Goal: Task Accomplishment & Management: Use online tool/utility

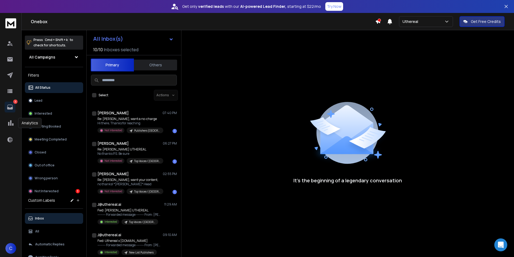
click at [9, 105] on icon at bounding box center [10, 107] width 6 height 6
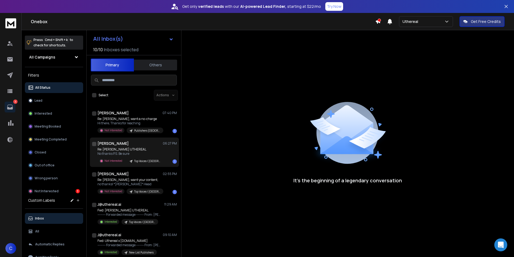
click at [149, 153] on p "No thanks P.S. Be sure" at bounding box center [129, 154] width 65 height 4
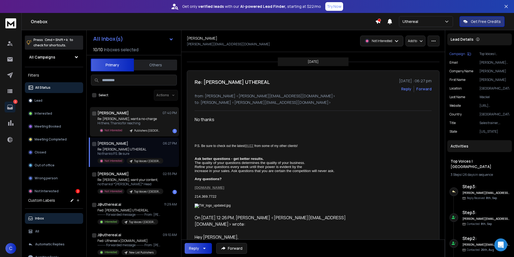
click at [140, 117] on p "Re: Caitlyn, want a no-charge" at bounding box center [129, 119] width 65 height 4
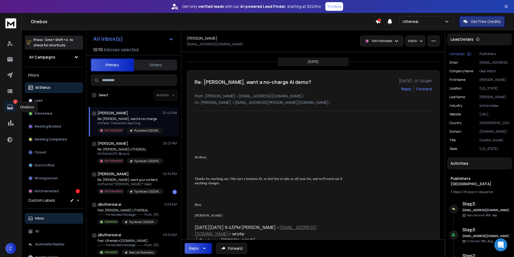
click at [9, 104] on icon at bounding box center [10, 107] width 6 height 6
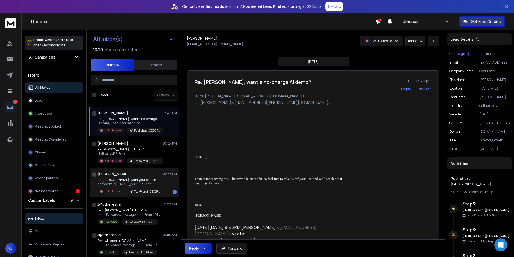
click at [146, 177] on div "Frank Fabiano 02:55 PM Re: Frank, want your content, no thanks! *Frank Fabiano*…" at bounding box center [136, 182] width 79 height 23
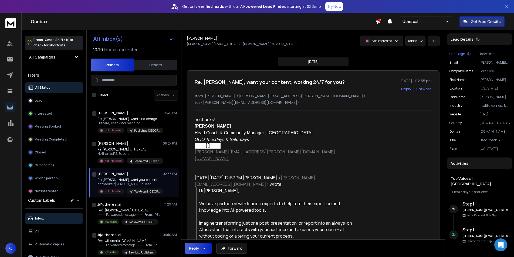
click at [397, 39] on icon at bounding box center [396, 41] width 4 height 4
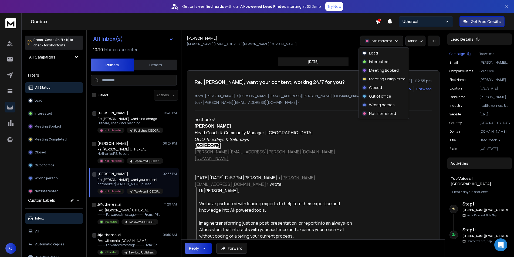
drag, startPoint x: 340, startPoint y: 39, endPoint x: 448, endPoint y: 20, distance: 108.8
click at [340, 39] on div "Not Interested Add to" at bounding box center [377, 41] width 125 height 11
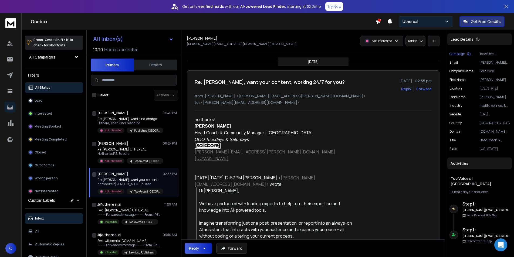
click at [440, 21] on div "Uthereal" at bounding box center [426, 21] width 47 height 5
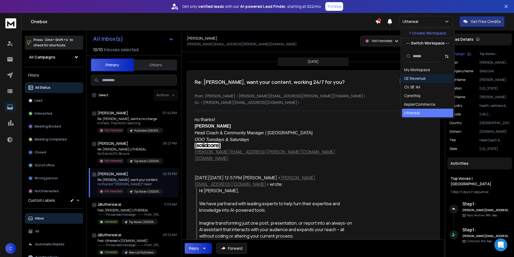
click at [433, 76] on div "CE Revenue" at bounding box center [427, 78] width 51 height 9
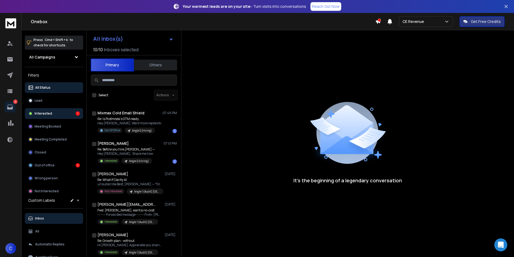
click at [52, 114] on button "Interested 1" at bounding box center [54, 113] width 58 height 11
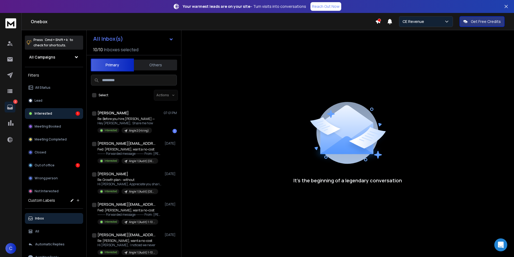
click at [446, 22] on icon "button" at bounding box center [446, 21] width 5 height 5
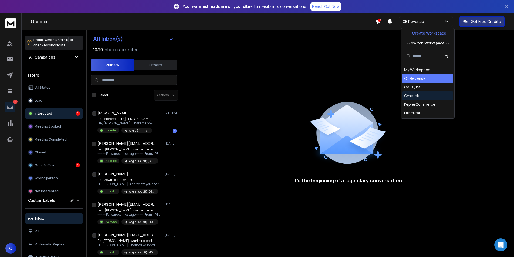
click at [426, 93] on div "Cynethiq" at bounding box center [427, 96] width 51 height 9
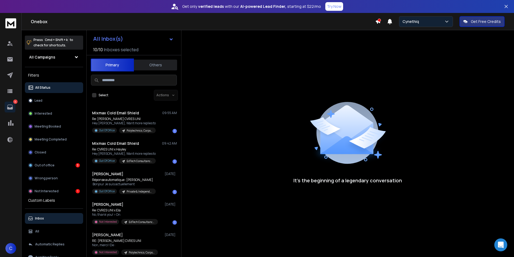
click at [450, 21] on icon "button" at bounding box center [446, 21] width 5 height 5
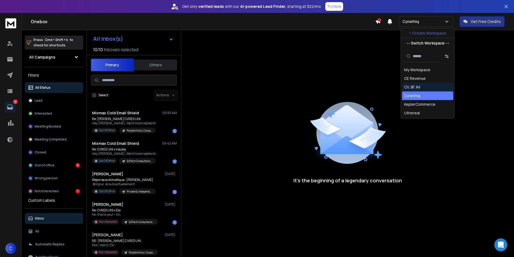
click at [418, 85] on div "CV, BF, IM" at bounding box center [412, 87] width 16 height 5
